Goal: Communication & Community: Share content

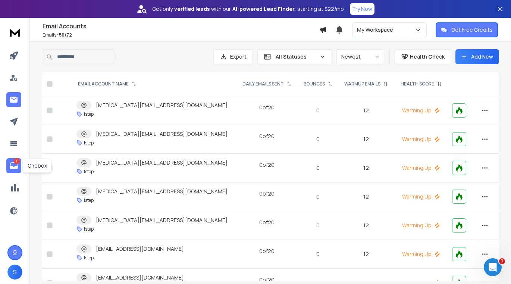
click at [13, 162] on icon at bounding box center [14, 165] width 8 height 7
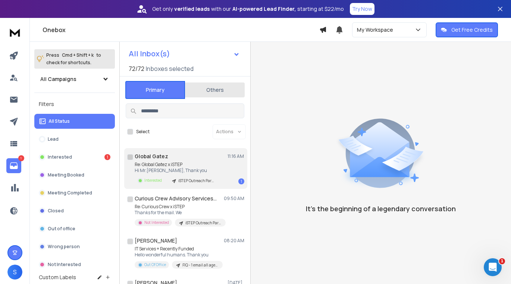
click at [187, 160] on div "Global Gatez 11:16 AM" at bounding box center [190, 156] width 110 height 7
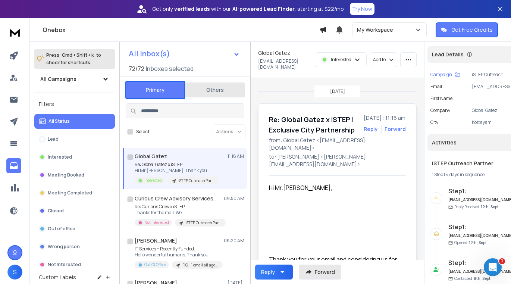
click at [316, 270] on button "Forward" at bounding box center [320, 271] width 43 height 15
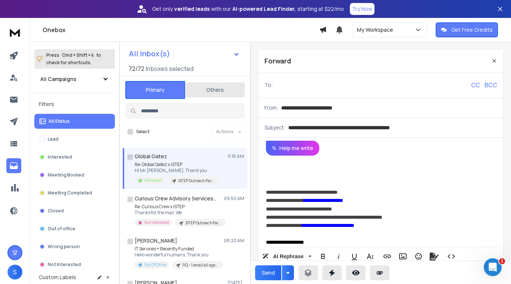
click at [290, 88] on input at bounding box center [302, 84] width 52 height 13
type input "**********"
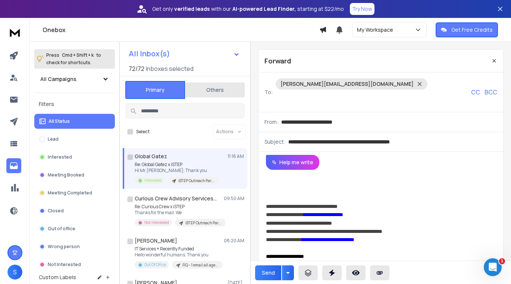
click at [268, 272] on button "Send" at bounding box center [268, 272] width 26 height 15
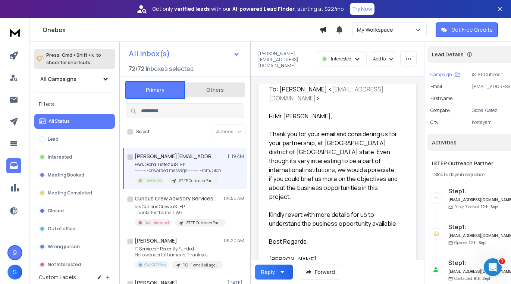
scroll to position [177, 0]
